Goal: Check status: Check status

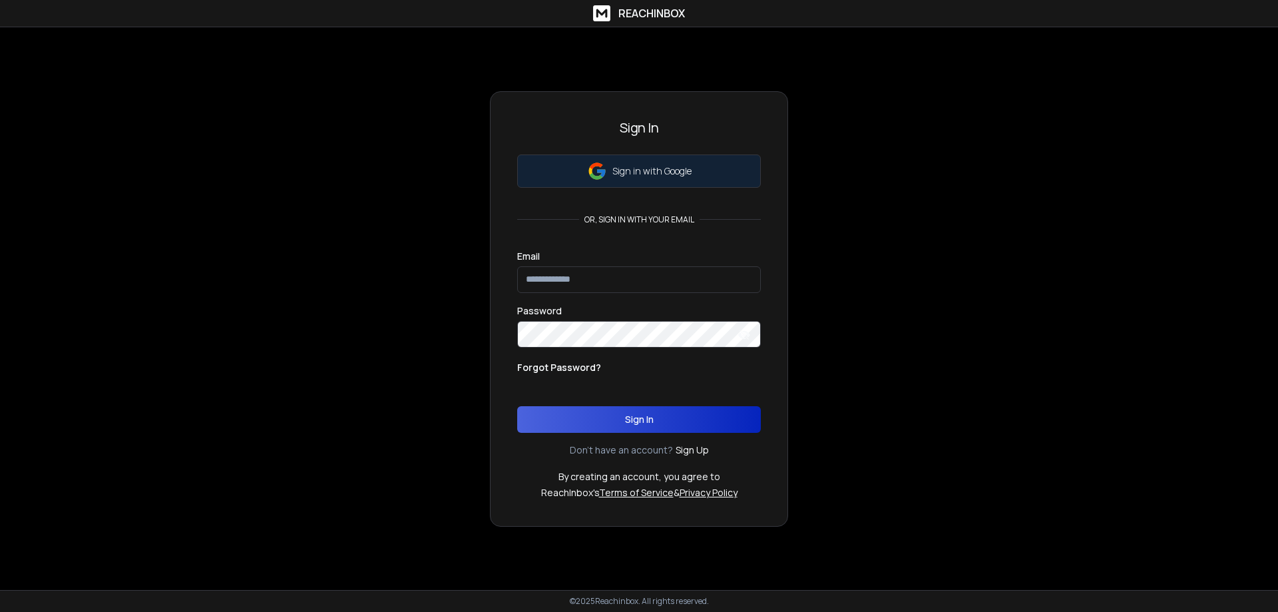
click at [587, 154] on button "Sign in with Google" at bounding box center [639, 170] width 244 height 33
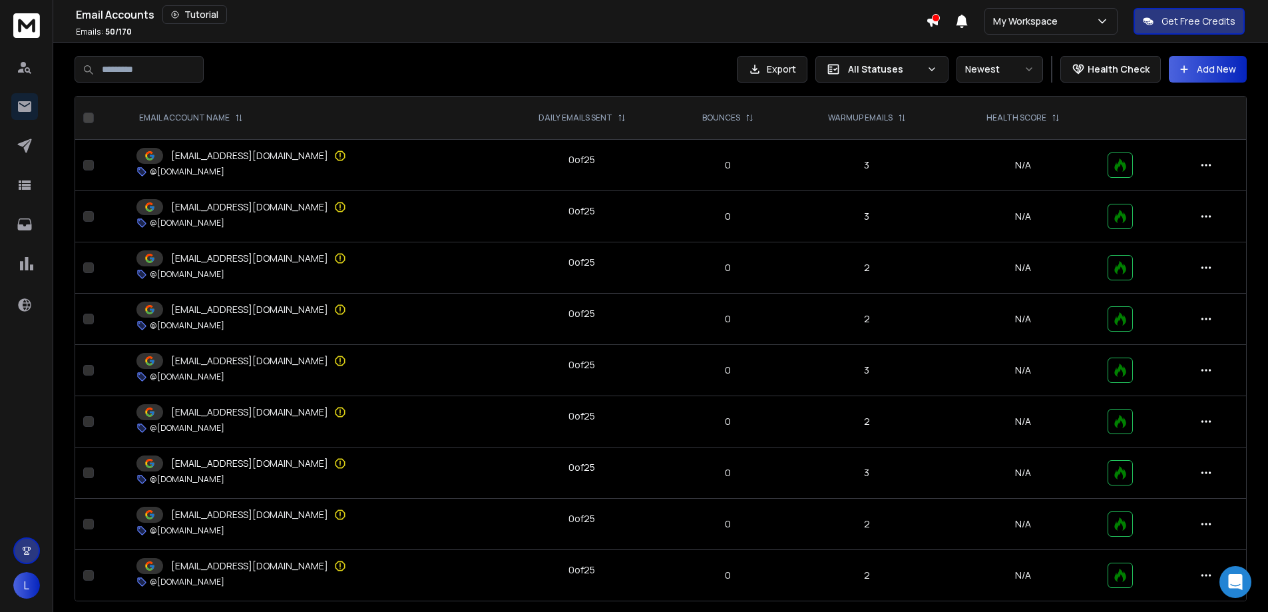
click at [848, 67] on div "All Statuses" at bounding box center [874, 69] width 95 height 13
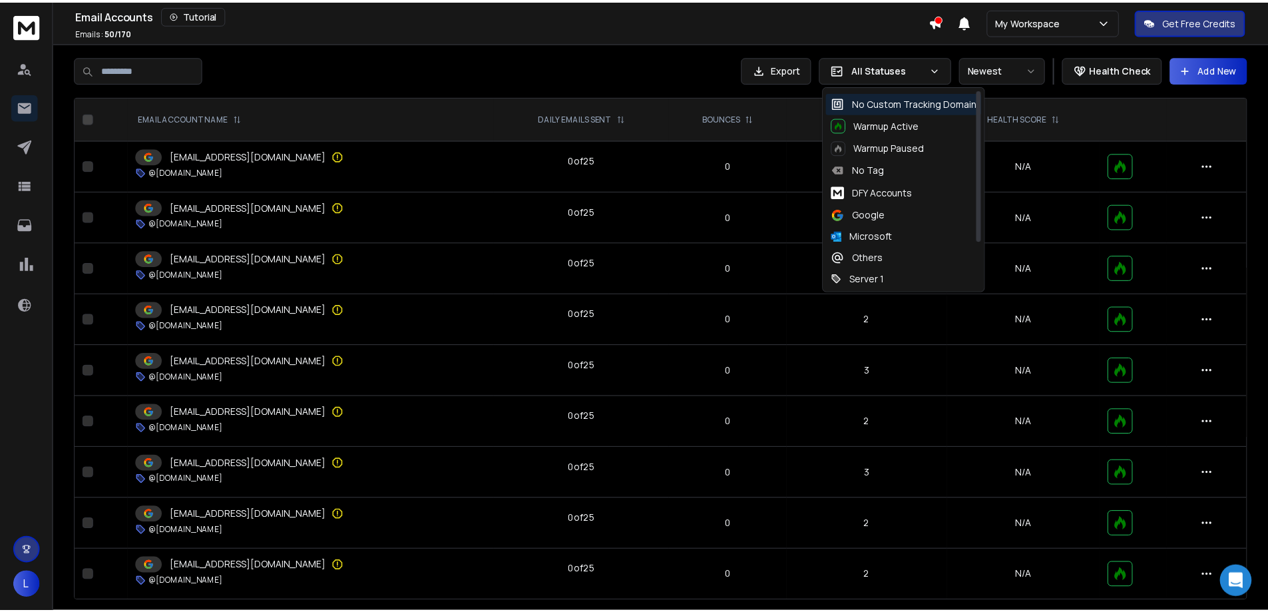
scroll to position [61, 0]
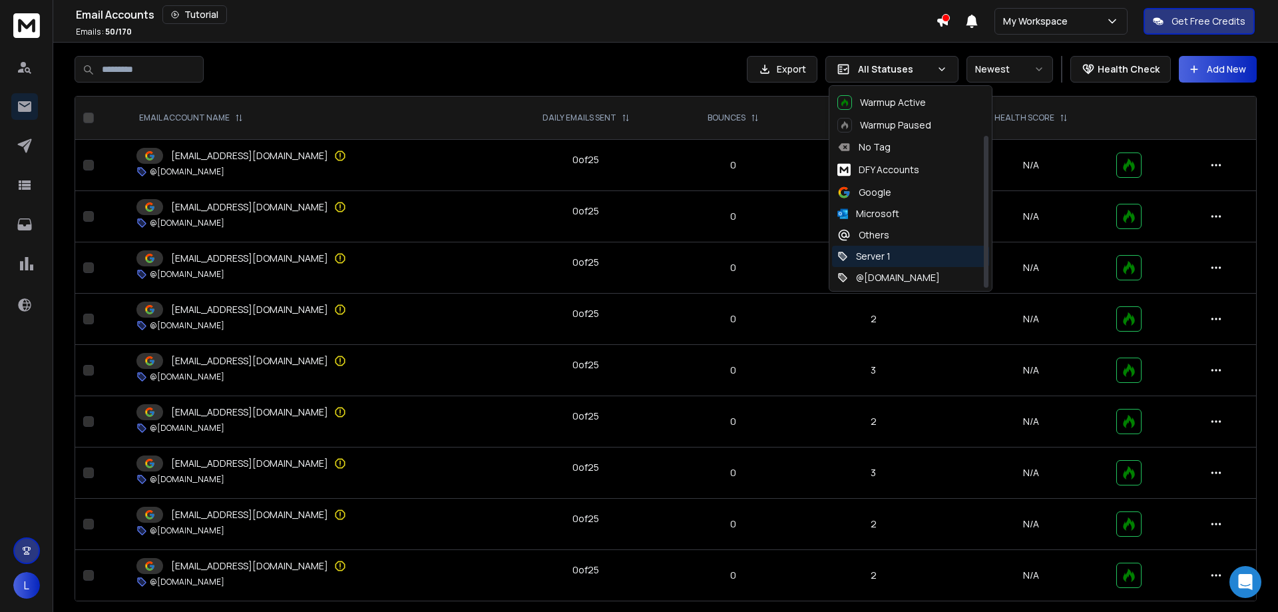
click at [882, 246] on div "Server 1" at bounding box center [910, 256] width 157 height 21
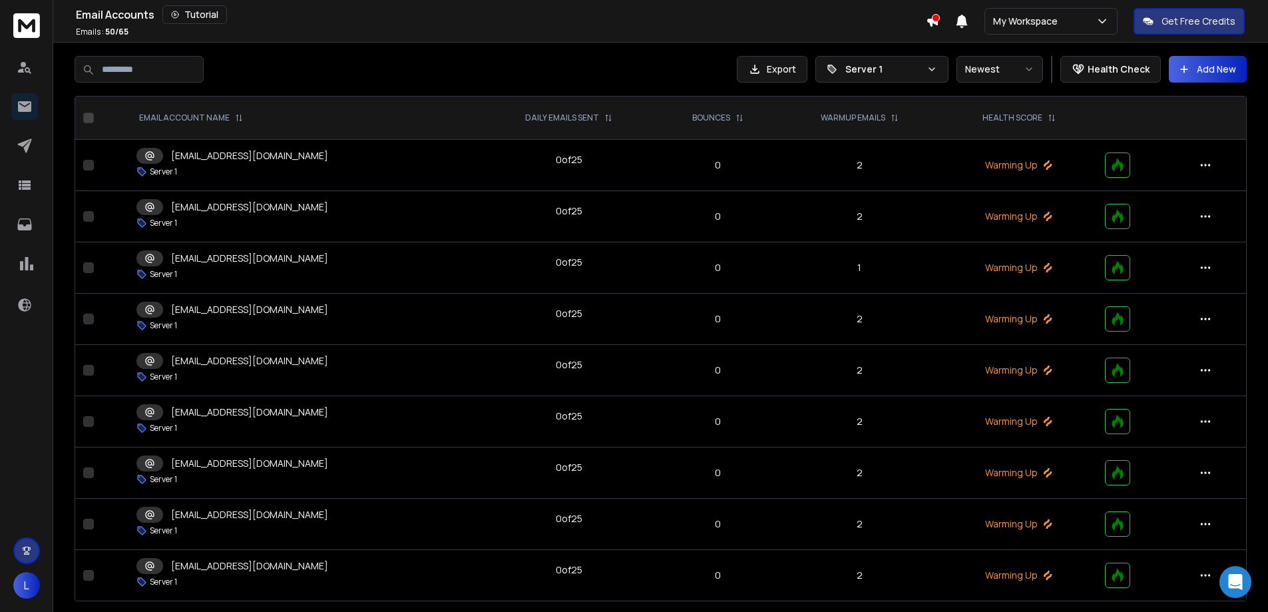
click at [410, 308] on div "[EMAIL_ADDRESS][DOMAIN_NAME]" at bounding box center [303, 310] width 335 height 16
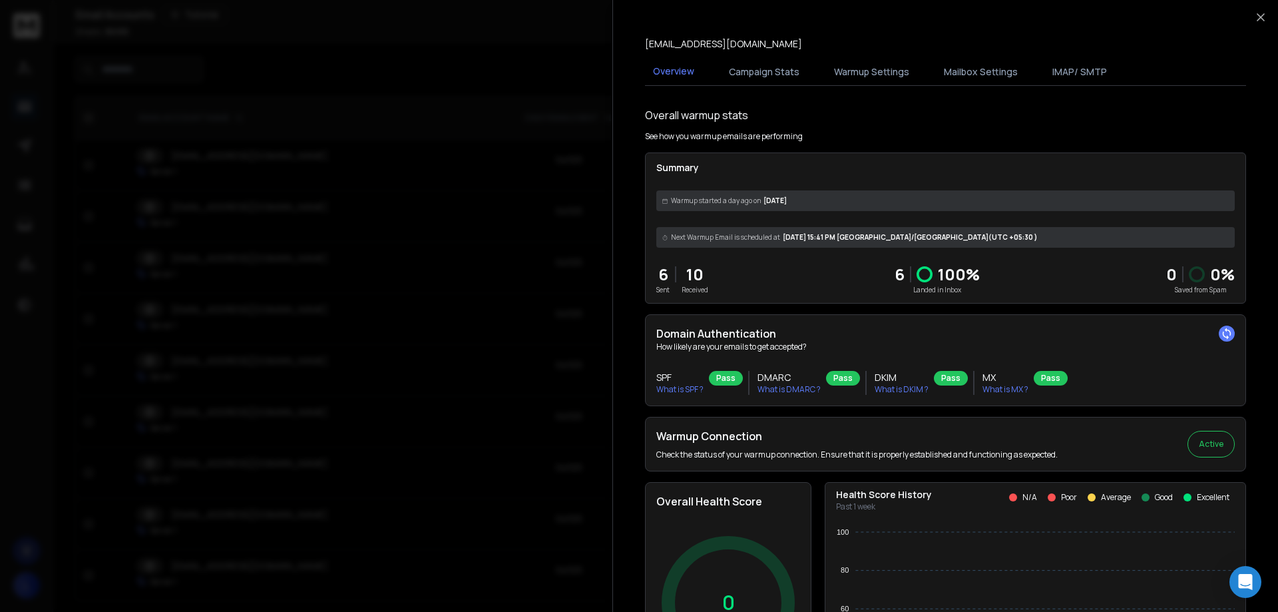
click at [417, 292] on div at bounding box center [639, 306] width 1278 height 612
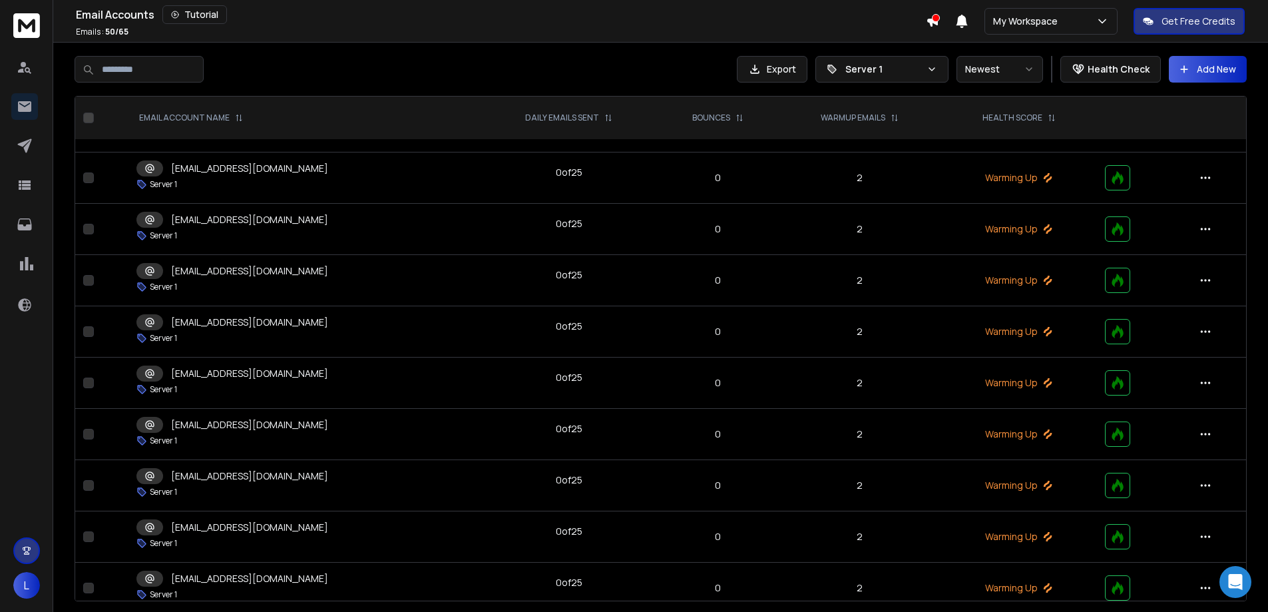
scroll to position [533, 0]
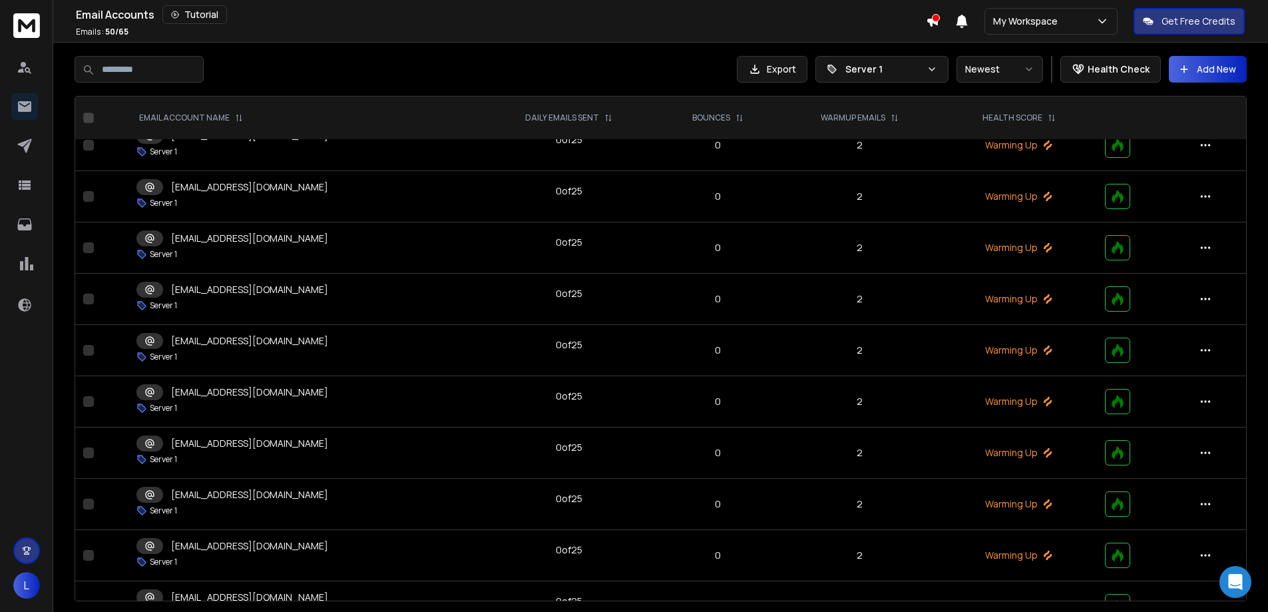
click at [411, 453] on td "[EMAIL_ADDRESS][DOMAIN_NAME] Server 1" at bounding box center [304, 452] width 351 height 51
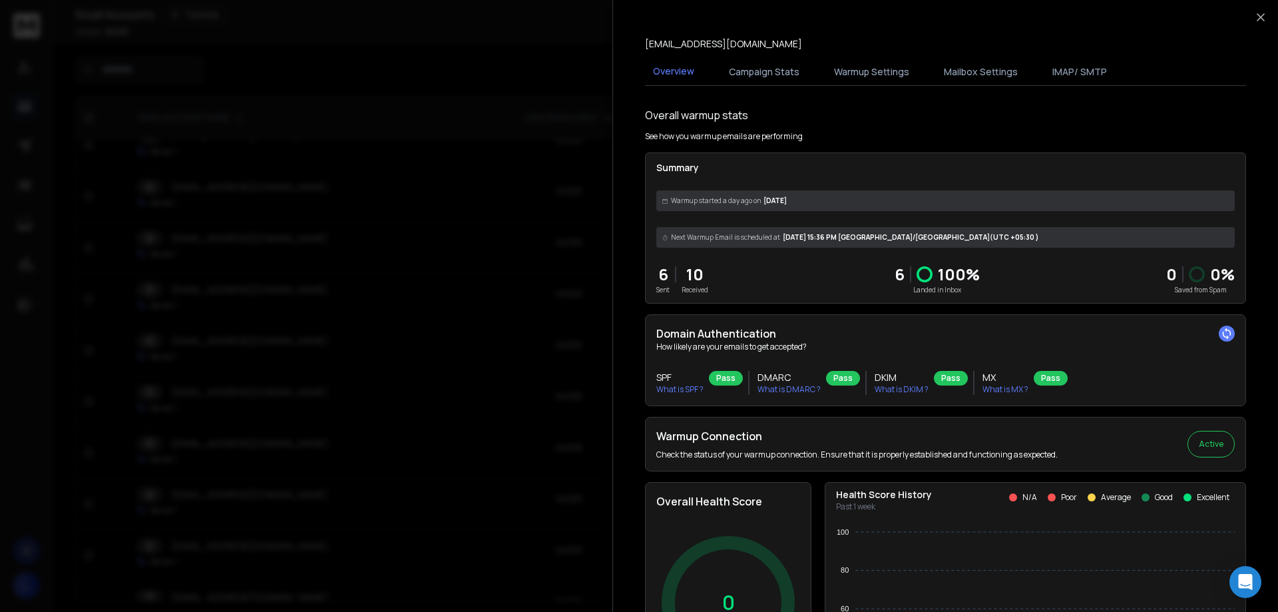
click at [418, 442] on div at bounding box center [639, 306] width 1278 height 612
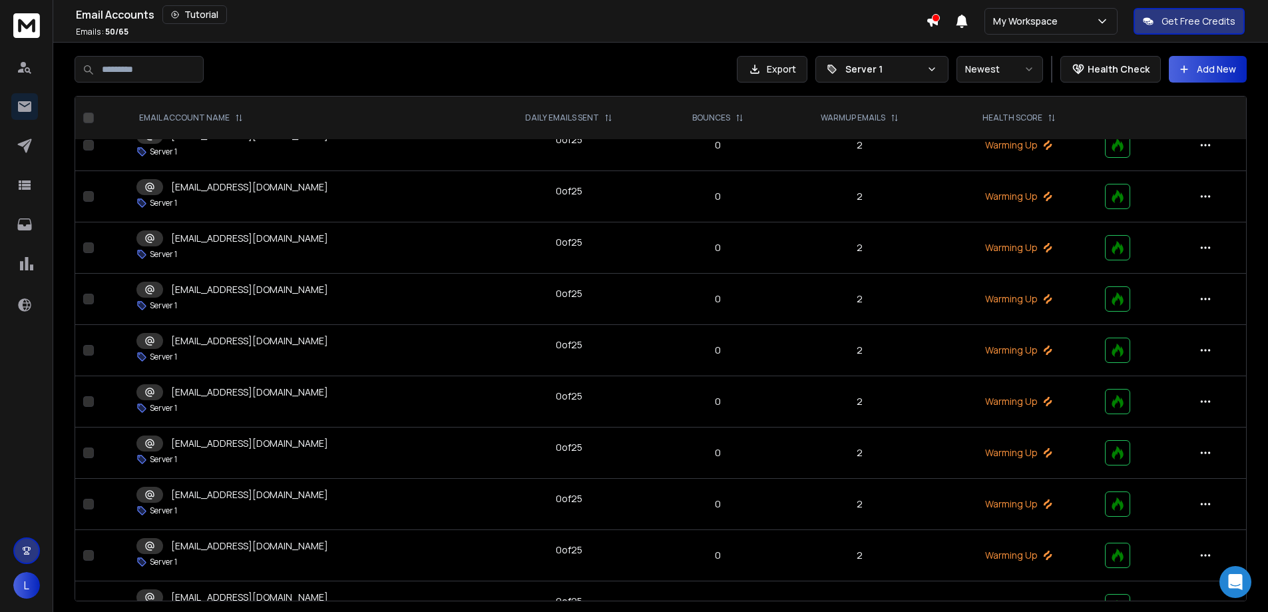
scroll to position [999, 0]
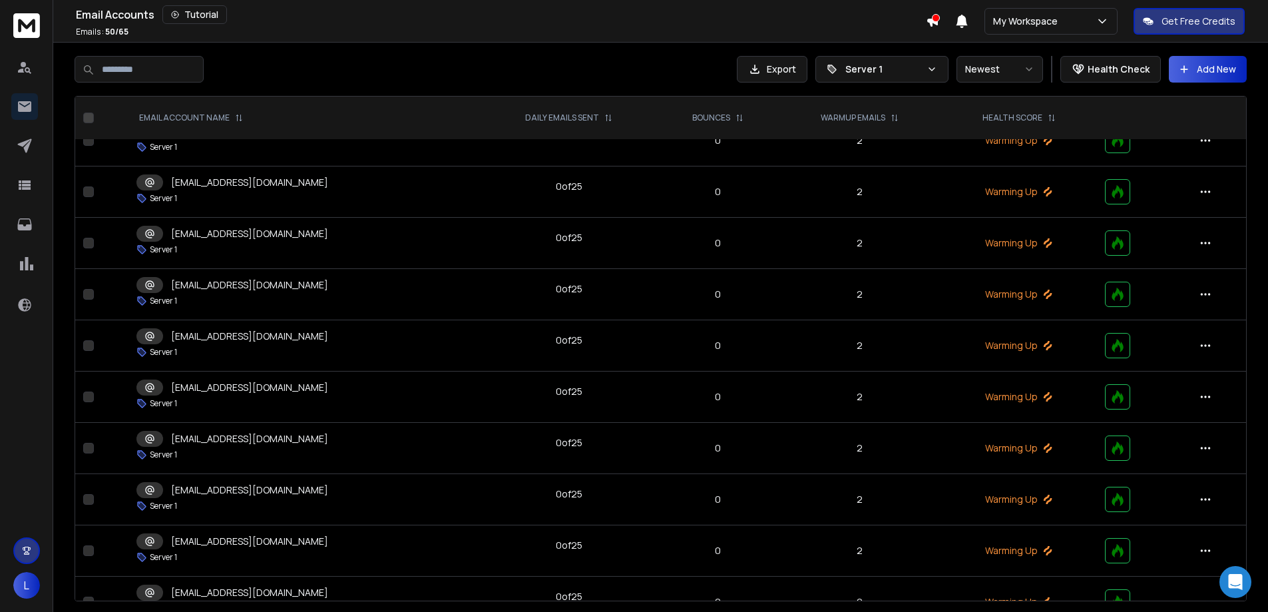
click at [429, 459] on div "Server 1" at bounding box center [303, 454] width 335 height 11
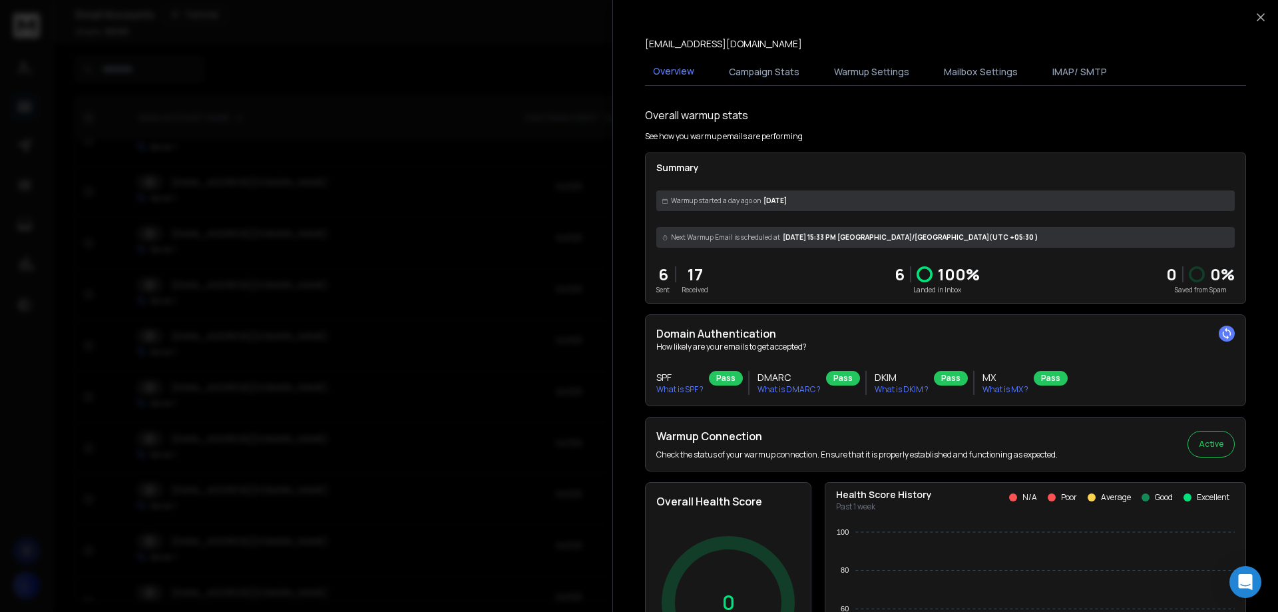
click at [379, 279] on div at bounding box center [639, 306] width 1278 height 612
